Goal: Task Accomplishment & Management: Manage account settings

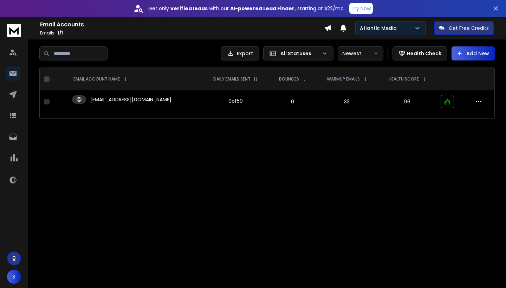
click at [404, 34] on button "Atlantic Media" at bounding box center [390, 28] width 70 height 14
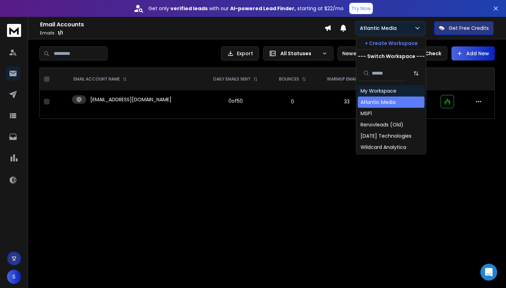
click at [404, 34] on button "Atlantic Media" at bounding box center [390, 28] width 70 height 14
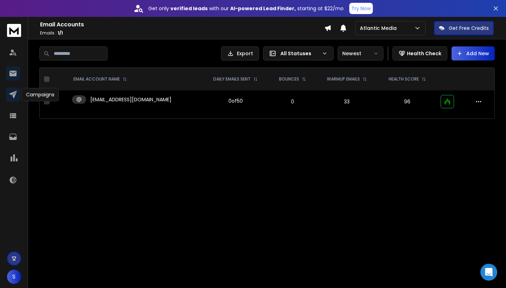
click at [14, 96] on icon at bounding box center [12, 94] width 7 height 7
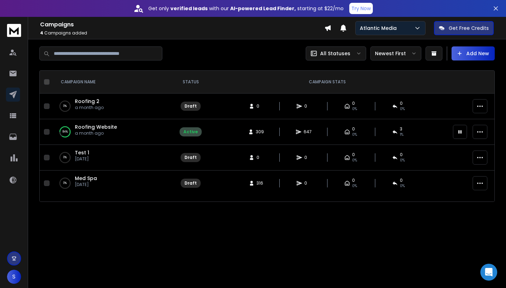
click at [397, 28] on p "Atlantic Media" at bounding box center [380, 28] width 40 height 7
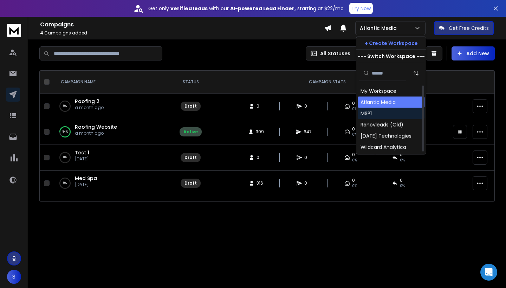
click at [397, 117] on div "MSP1" at bounding box center [391, 113] width 67 height 11
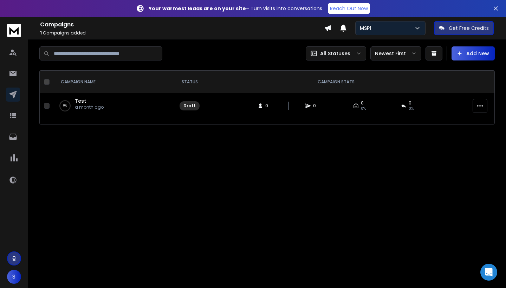
click at [401, 28] on div "MSP1" at bounding box center [390, 28] width 61 height 7
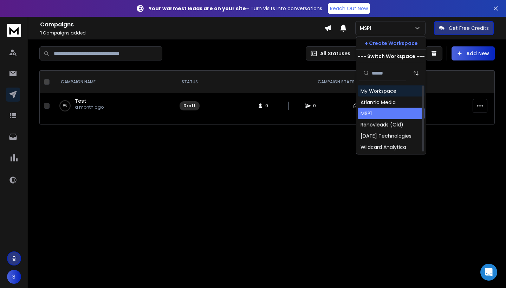
click at [387, 91] on div "My Workspace" at bounding box center [378, 90] width 36 height 7
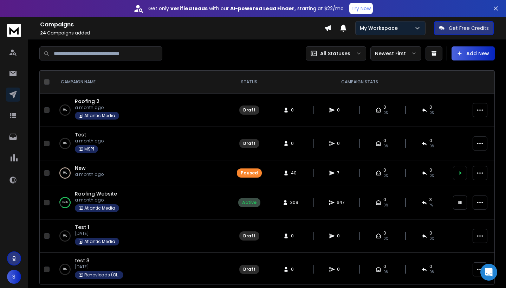
click at [394, 31] on p "My Workspace" at bounding box center [380, 28] width 41 height 7
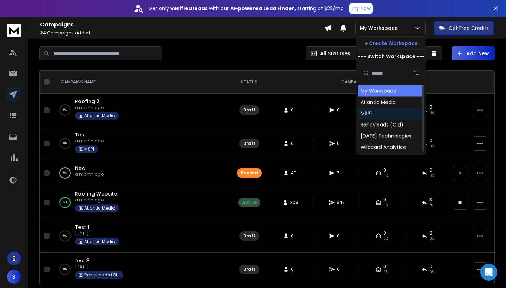
click at [383, 113] on div "MSP1" at bounding box center [391, 113] width 67 height 11
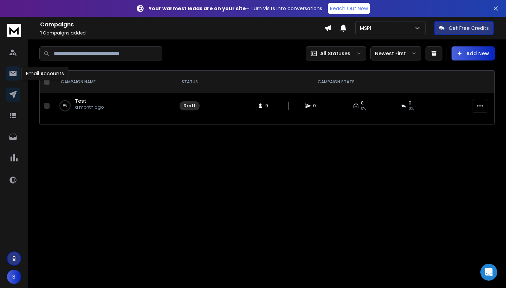
click at [11, 72] on icon at bounding box center [13, 73] width 8 height 8
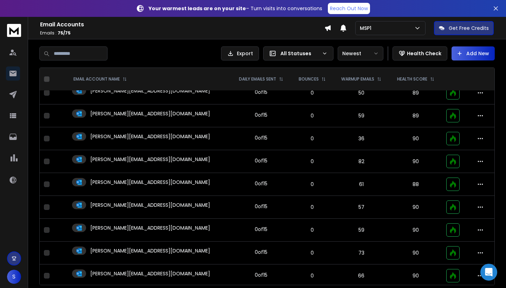
scroll to position [1524, 0]
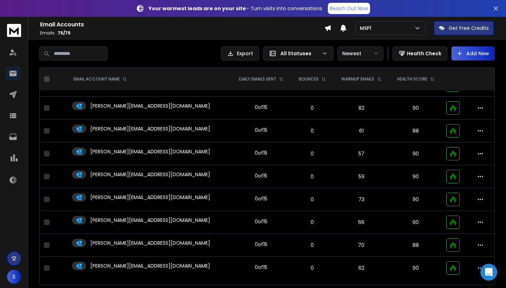
click at [115, 127] on p "adam@msp1.site" at bounding box center [150, 128] width 120 height 7
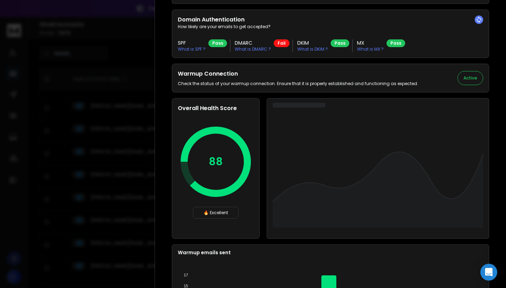
scroll to position [0, 0]
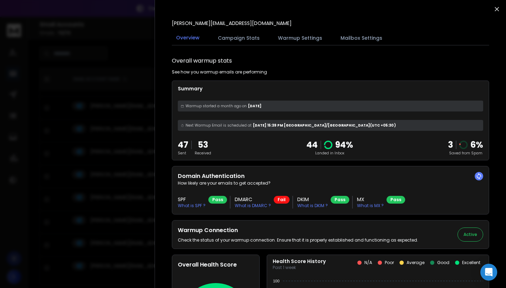
click at [495, 8] on icon "button" at bounding box center [497, 9] width 4 height 4
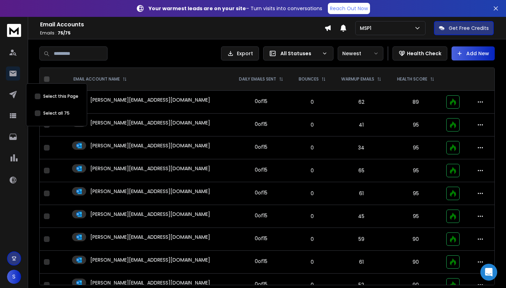
click at [47, 79] on button "Select this Page" at bounding box center [47, 79] width 6 height 6
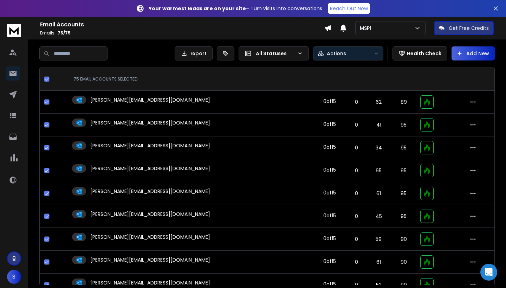
click at [365, 55] on div "Actions" at bounding box center [344, 53] width 53 height 7
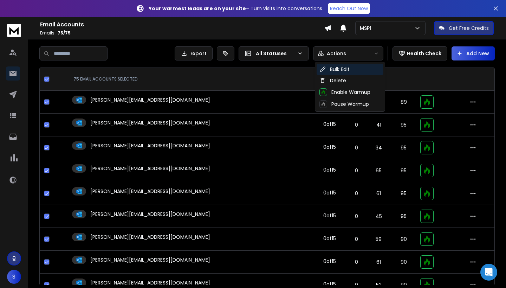
click at [352, 70] on div "Bulk Edit" at bounding box center [349, 69] width 67 height 11
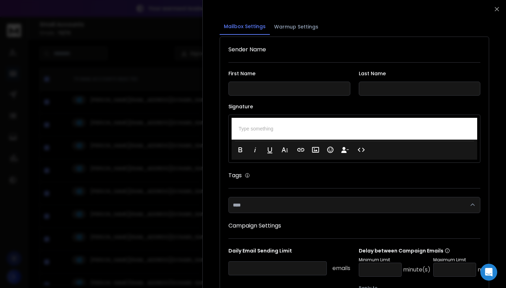
click at [298, 30] on button "Warmup Settings" at bounding box center [296, 26] width 53 height 15
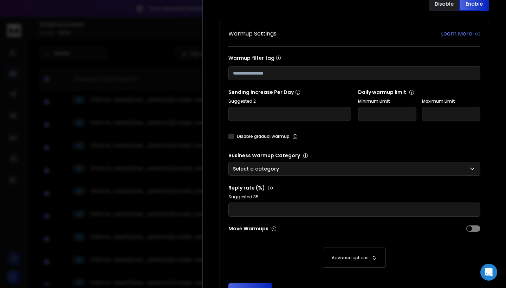
scroll to position [81, 0]
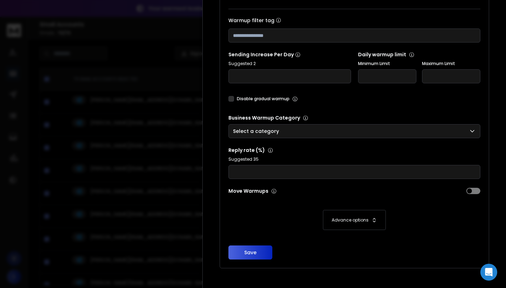
click at [388, 78] on input "number" at bounding box center [387, 76] width 58 height 14
click at [429, 74] on input "number" at bounding box center [451, 76] width 58 height 14
type input "**"
click at [388, 78] on input "number" at bounding box center [387, 76] width 58 height 14
type input "*"
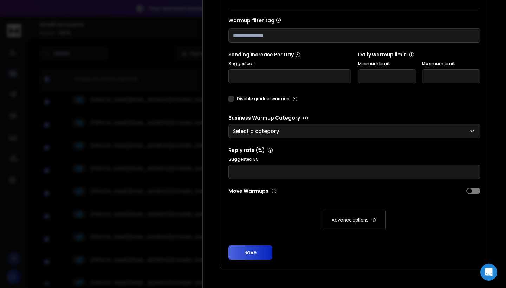
click at [341, 108] on form "Warmup Settings Learn More Warmup filter tag Sending Increase Per Day Suggested…" at bounding box center [354, 125] width 252 height 267
click at [259, 254] on button "Save" at bounding box center [250, 252] width 44 height 14
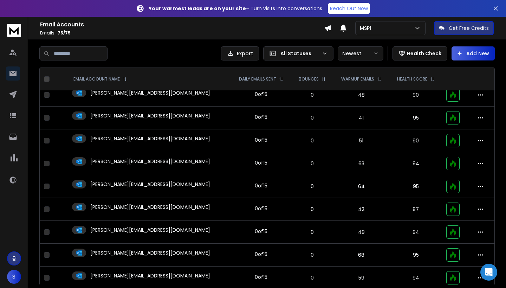
scroll to position [0, 0]
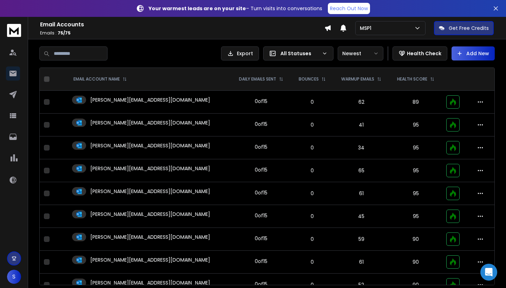
click at [173, 102] on div "robert@getmsp1.com" at bounding box center [149, 100] width 155 height 8
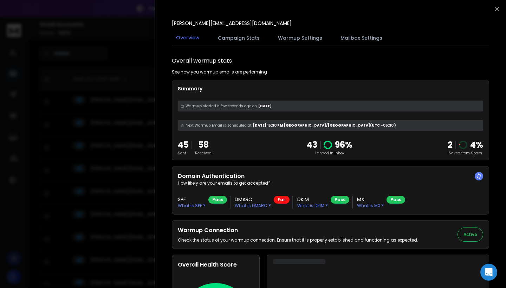
click at [117, 134] on div at bounding box center [253, 144] width 506 height 288
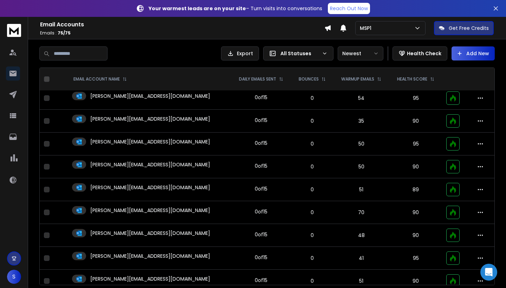
scroll to position [589, 0]
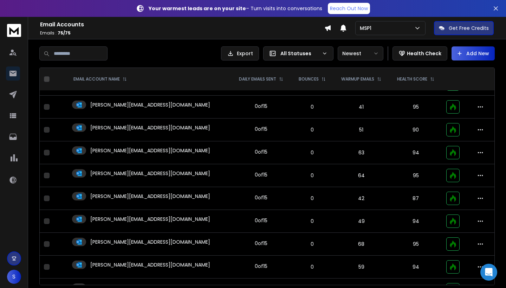
click at [169, 164] on td "Robert.a@msp1.info" at bounding box center [149, 175] width 163 height 23
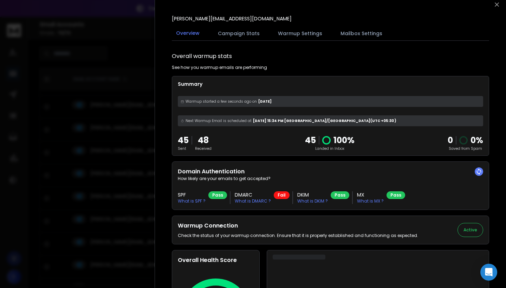
scroll to position [6, 0]
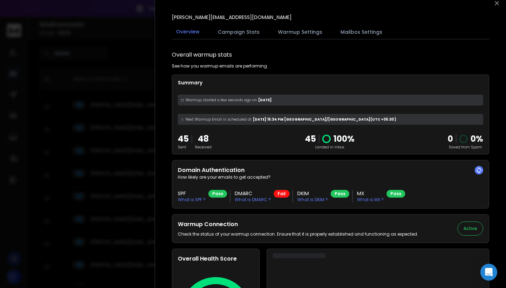
click at [93, 178] on div at bounding box center [253, 144] width 506 height 288
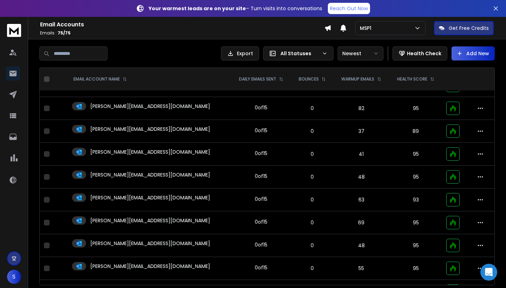
scroll to position [1063, 0]
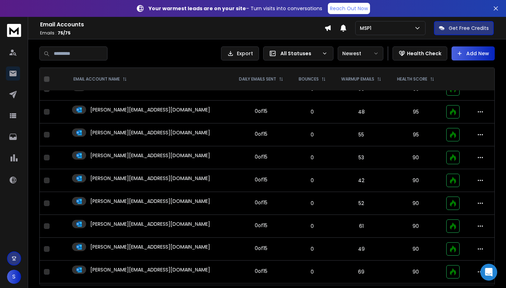
click at [143, 176] on div "robert@getmsp1.org" at bounding box center [149, 178] width 155 height 8
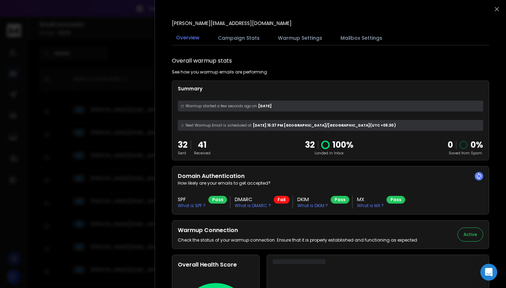
click at [128, 178] on div at bounding box center [253, 144] width 506 height 288
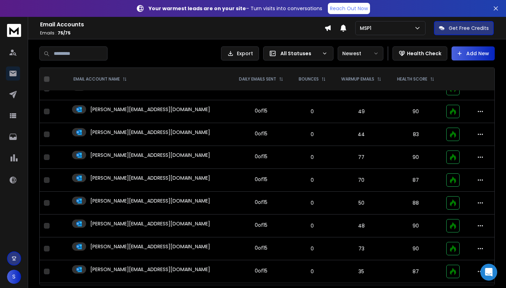
scroll to position [1308, 0]
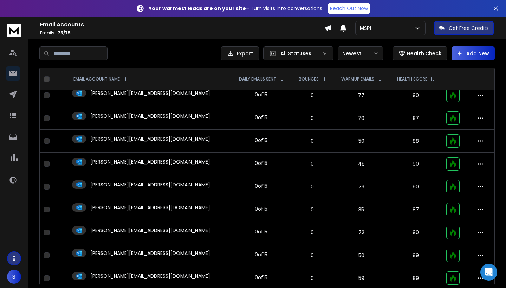
click at [130, 216] on td "michael@getmsp1.info" at bounding box center [149, 209] width 163 height 23
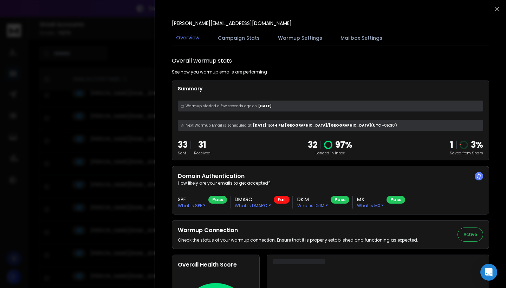
click at [120, 211] on div at bounding box center [253, 144] width 506 height 288
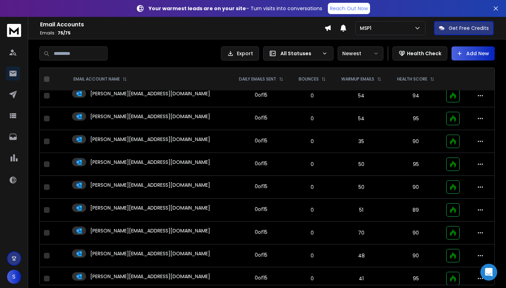
scroll to position [0, 0]
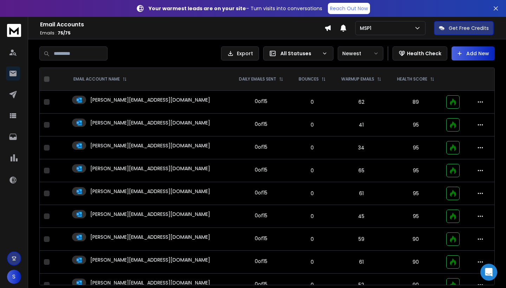
click at [136, 149] on div "robert@yourmsppartner.info" at bounding box center [141, 145] width 138 height 8
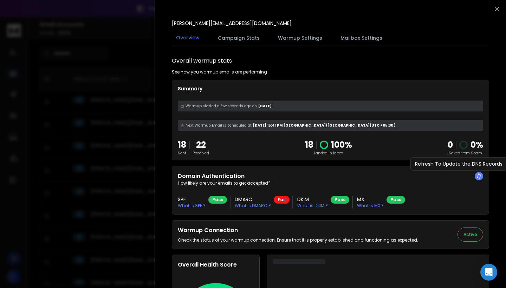
click at [478, 176] on icon at bounding box center [479, 176] width 5 height 6
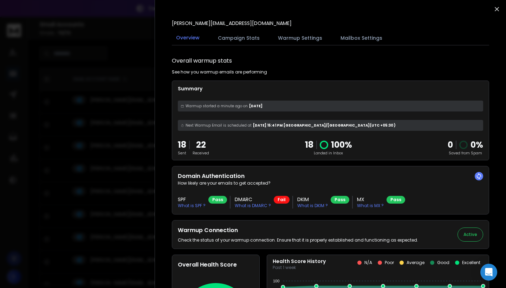
click at [495, 9] on icon "button" at bounding box center [497, 9] width 4 height 4
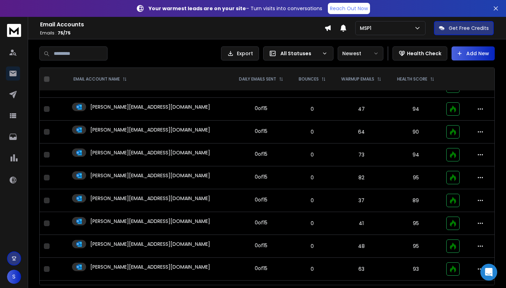
scroll to position [865, 0]
